Goal: Information Seeking & Learning: Check status

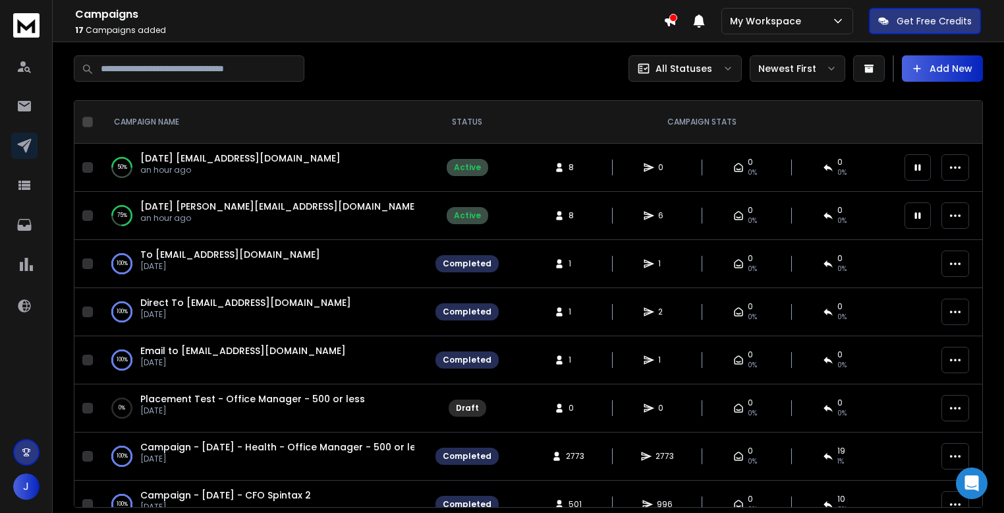
click at [195, 158] on span "[DATE] [EMAIL_ADDRESS][DOMAIN_NAME]" at bounding box center [240, 158] width 200 height 13
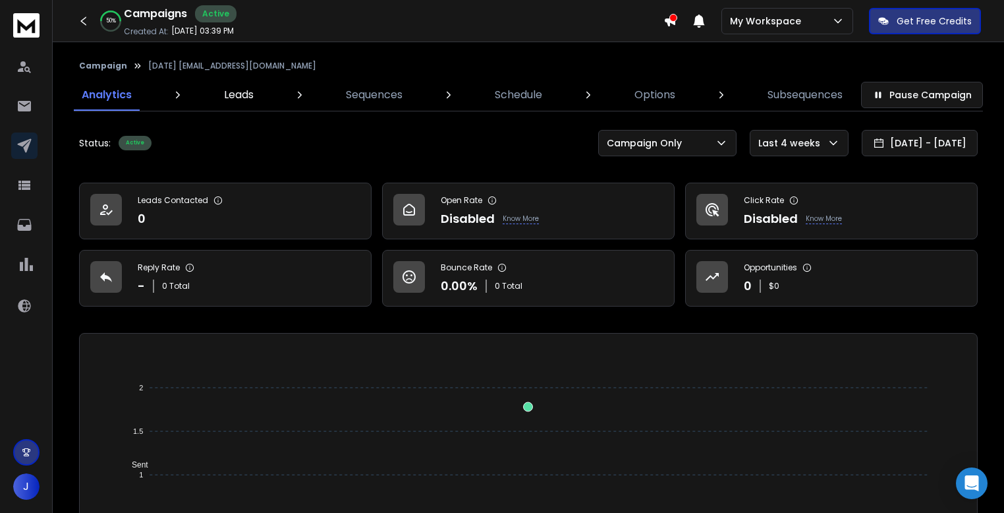
click at [244, 98] on p "Leads" at bounding box center [239, 95] width 30 height 16
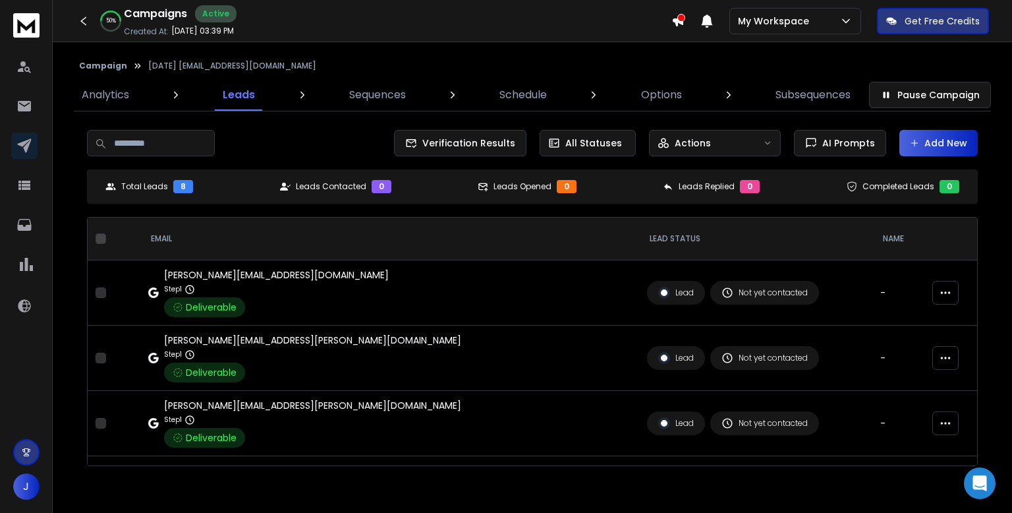
click at [107, 70] on button "Campaign" at bounding box center [103, 66] width 48 height 11
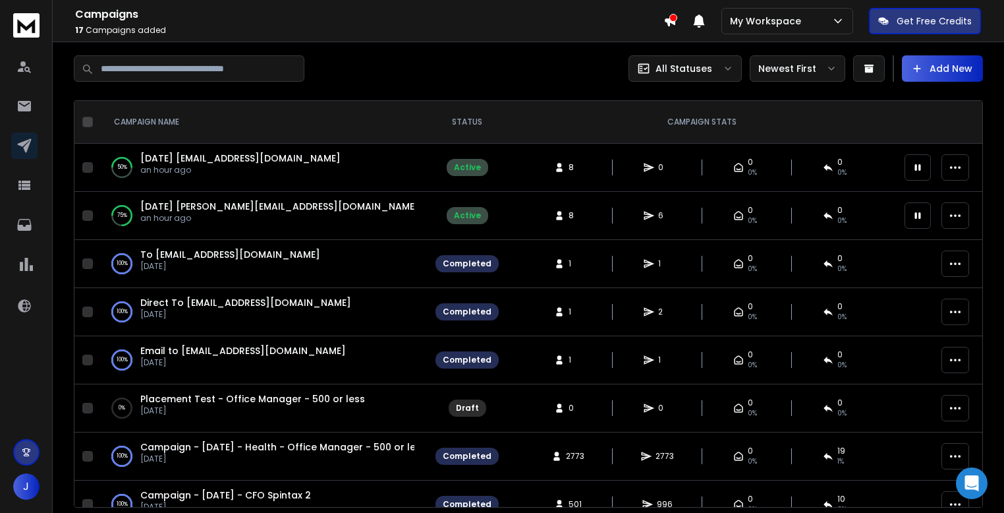
click at [206, 204] on span "[DATE] [PERSON_NAME][EMAIL_ADDRESS][DOMAIN_NAME]" at bounding box center [279, 206] width 279 height 13
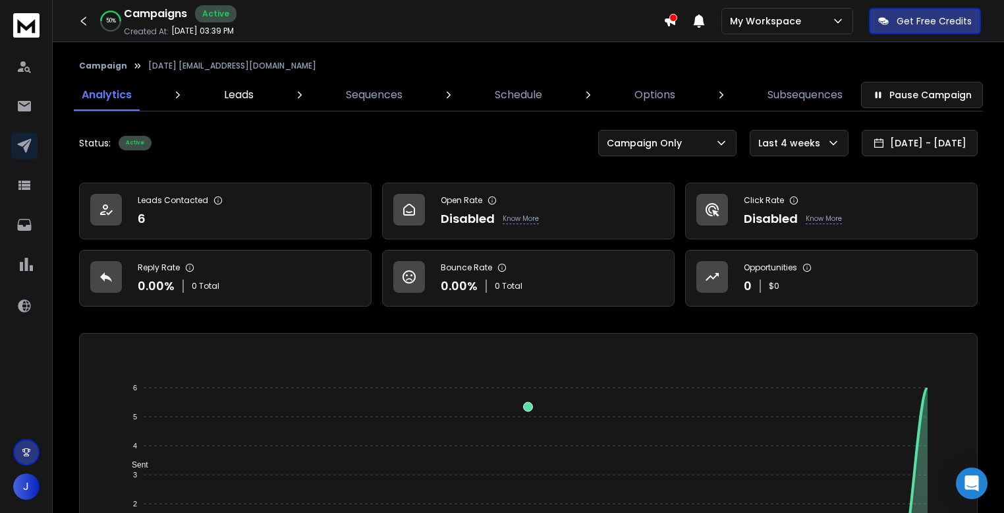
click at [234, 98] on p "Leads" at bounding box center [239, 95] width 30 height 16
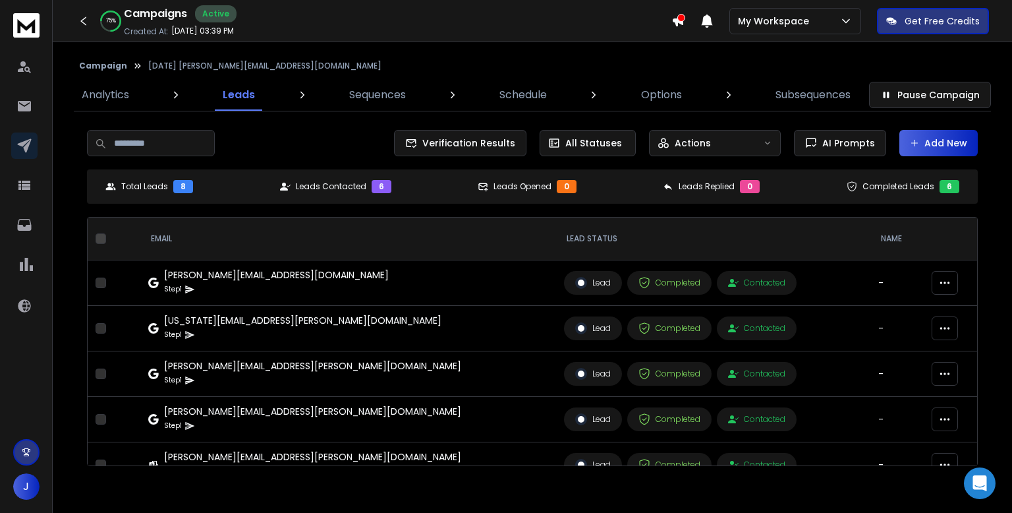
click at [108, 63] on button "Campaign" at bounding box center [103, 66] width 48 height 11
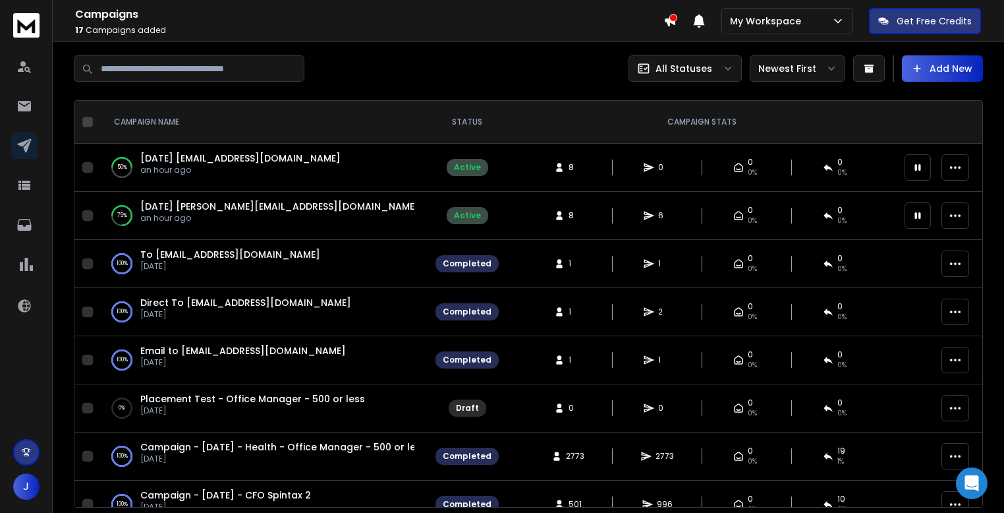
click at [209, 161] on span "[DATE] [EMAIL_ADDRESS][DOMAIN_NAME]" at bounding box center [240, 158] width 200 height 13
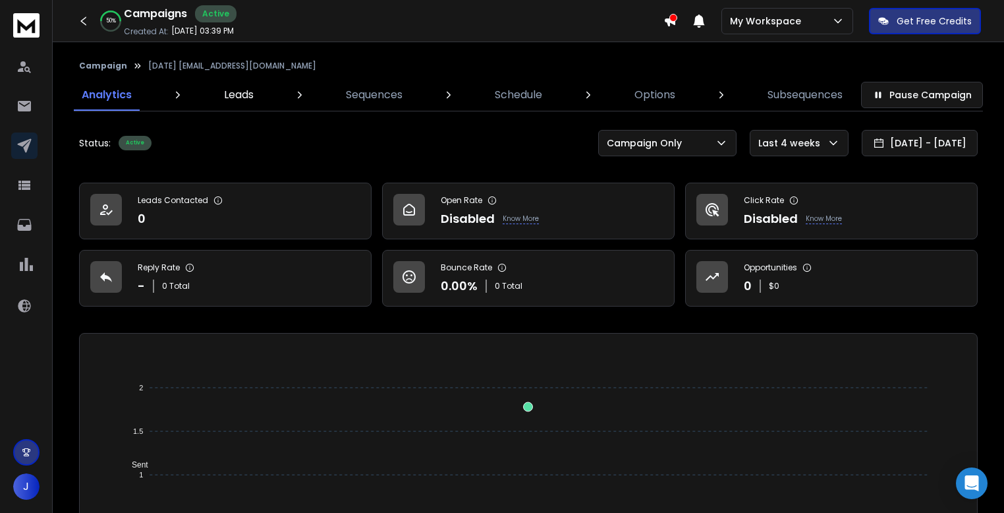
click at [231, 92] on p "Leads" at bounding box center [239, 95] width 30 height 16
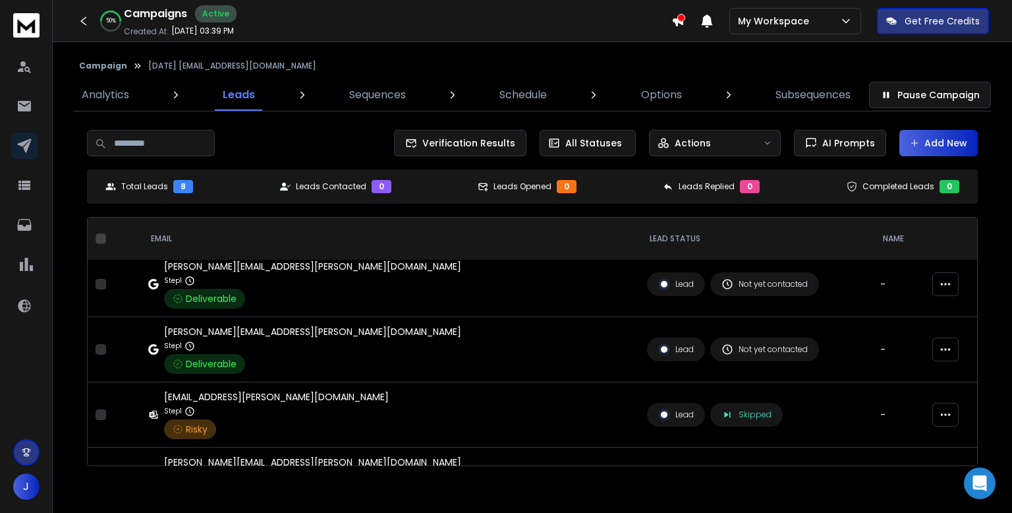
scroll to position [219, 0]
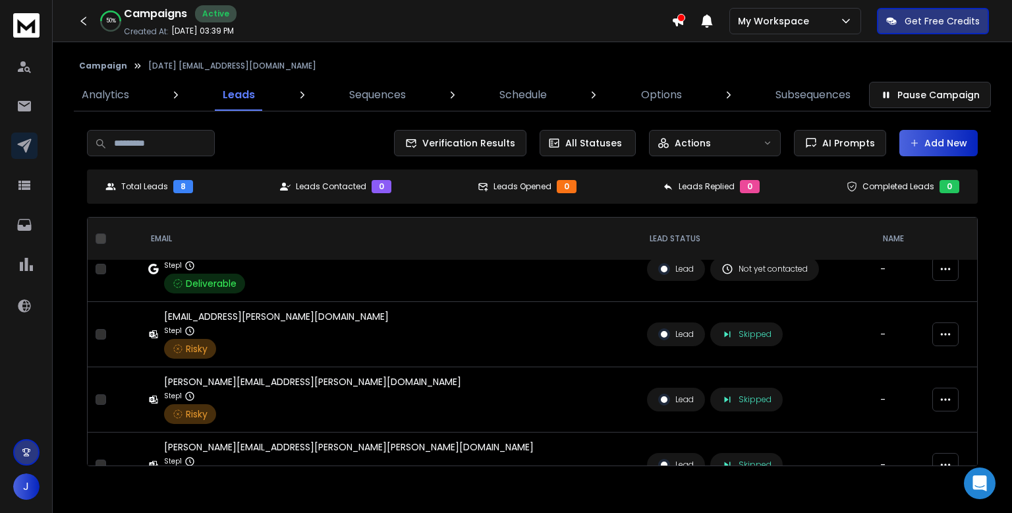
click at [722, 333] on div "Skipped" at bounding box center [747, 334] width 50 height 12
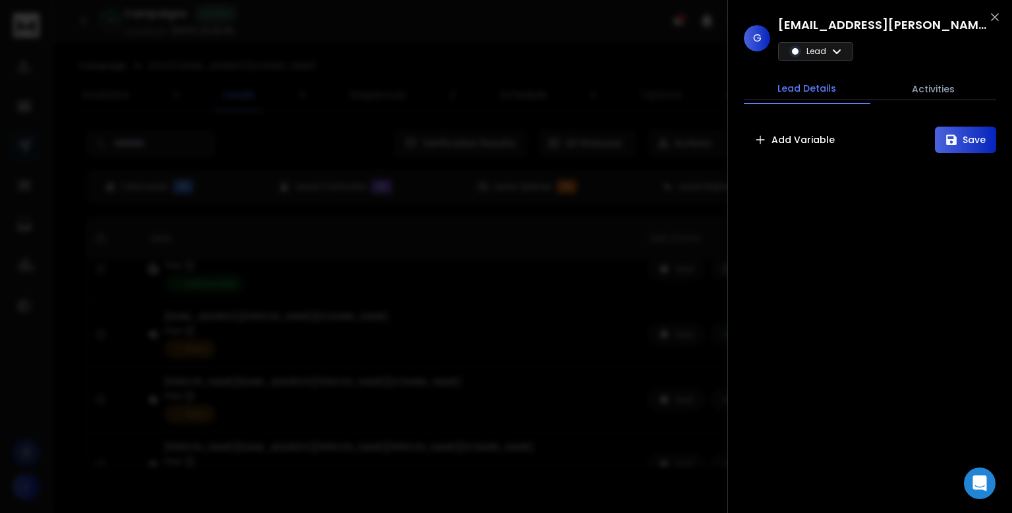
click at [932, 91] on button "Activities" at bounding box center [933, 88] width 127 height 29
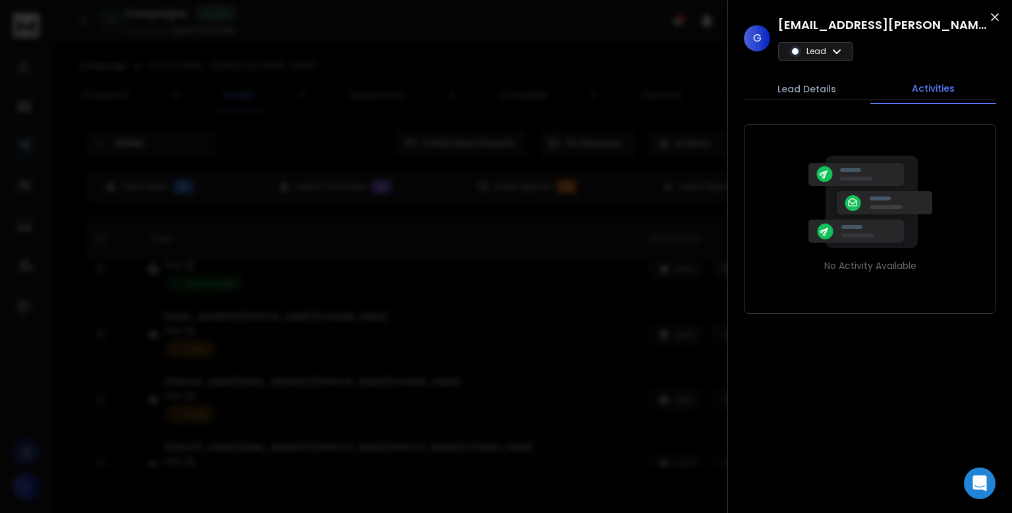
click at [990, 15] on icon "button" at bounding box center [994, 17] width 13 height 13
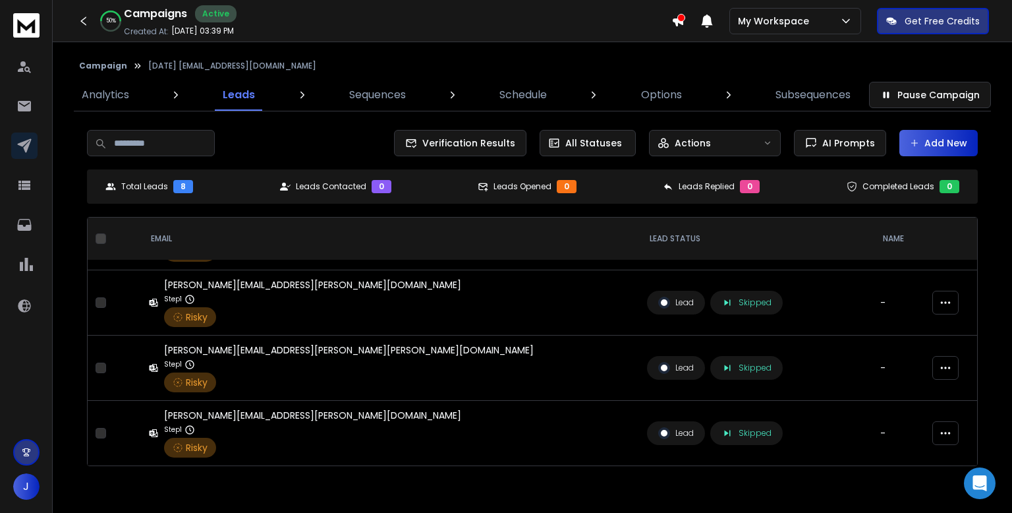
scroll to position [324, 0]
